Goal: Information Seeking & Learning: Learn about a topic

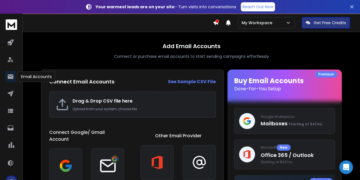
click at [11, 75] on icon at bounding box center [11, 76] width 6 height 5
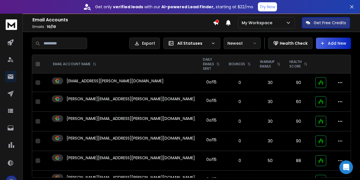
click at [102, 98] on p "[PERSON_NAME][EMAIL_ADDRESS][PERSON_NAME][DOMAIN_NAME]" at bounding box center [131, 99] width 128 height 6
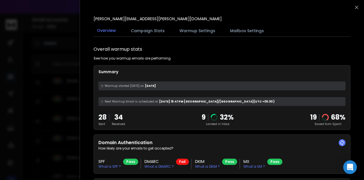
scroll to position [44, 0]
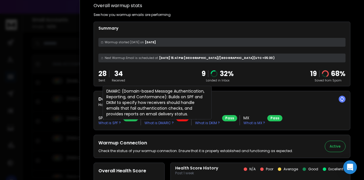
click at [181, 117] on div "DMARC (Domain-based Message Authentication, Reporting, and Conformance): Builds…" at bounding box center [157, 103] width 109 height 34
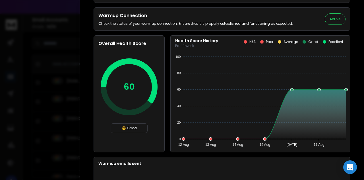
scroll to position [39, 0]
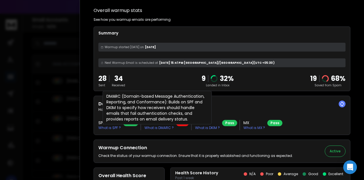
click at [151, 127] on p "What is DMARC ?" at bounding box center [159, 127] width 29 height 5
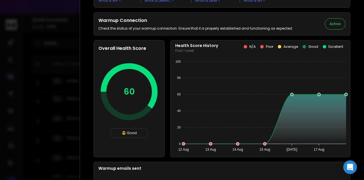
scroll to position [193, 0]
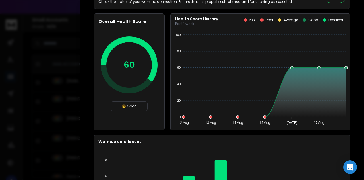
click at [69, 60] on div at bounding box center [182, 90] width 364 height 180
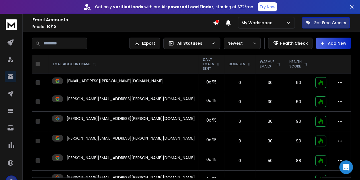
click at [120, 79] on p "[EMAIL_ADDRESS][PERSON_NAME][DOMAIN_NAME]" at bounding box center [115, 81] width 97 height 6
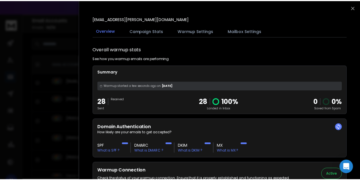
scroll to position [40, 0]
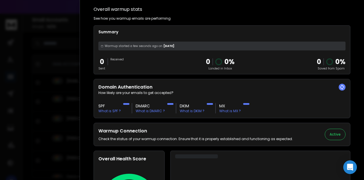
click at [55, 34] on div at bounding box center [182, 90] width 364 height 180
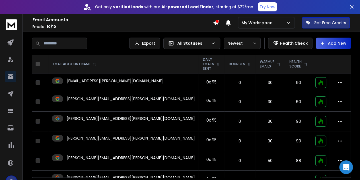
click at [106, 81] on p "[EMAIL_ADDRESS][PERSON_NAME][DOMAIN_NAME]" at bounding box center [115, 81] width 97 height 6
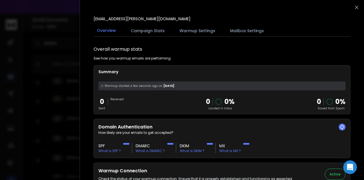
click at [63, 16] on div at bounding box center [182, 90] width 364 height 180
